Goal: Task Accomplishment & Management: Manage account settings

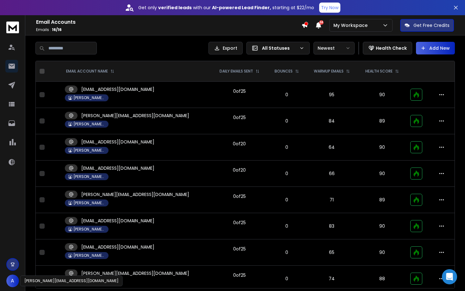
click at [9, 283] on span "A" at bounding box center [12, 281] width 13 height 13
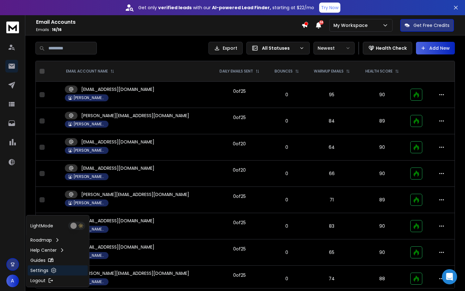
click at [54, 270] on icon at bounding box center [53, 270] width 5 height 5
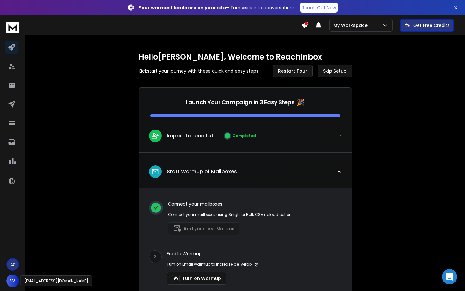
click at [18, 278] on span "W" at bounding box center [12, 281] width 13 height 13
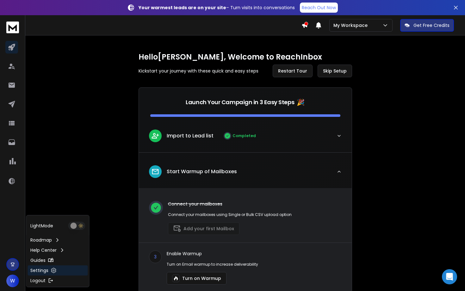
click at [61, 268] on div "Settings" at bounding box center [58, 270] width 60 height 10
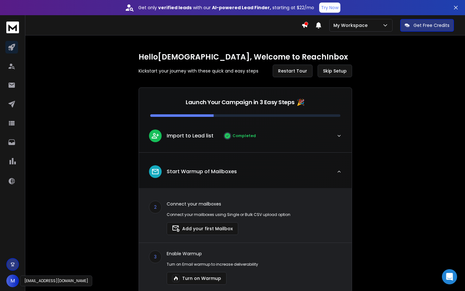
click at [9, 281] on span "M" at bounding box center [12, 281] width 13 height 13
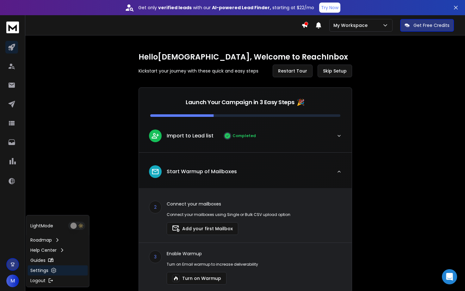
click at [41, 268] on p "Settings" at bounding box center [39, 270] width 18 height 6
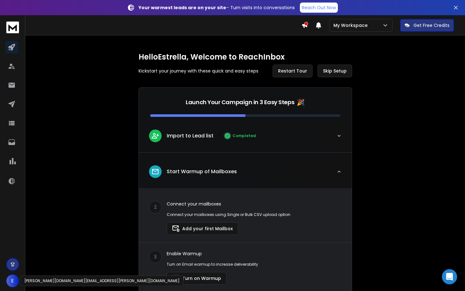
click at [11, 281] on span "E" at bounding box center [12, 281] width 13 height 13
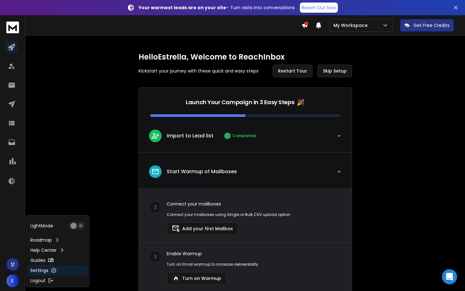
click at [37, 274] on div "Settings" at bounding box center [58, 270] width 60 height 10
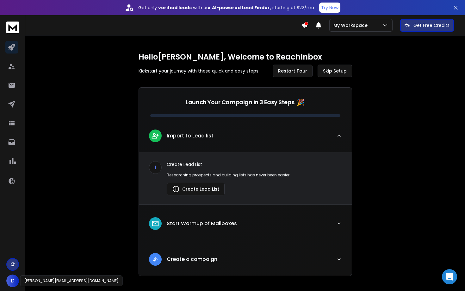
click at [15, 285] on span "D" at bounding box center [12, 281] width 13 height 13
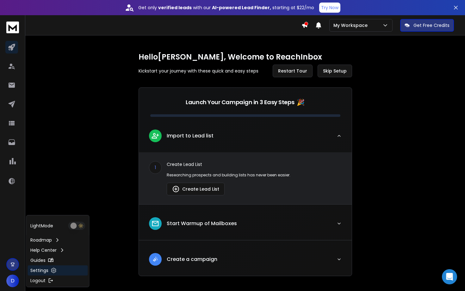
click at [49, 269] on div "Settings" at bounding box center [58, 270] width 60 height 10
